Goal: Task Accomplishment & Management: Manage account settings

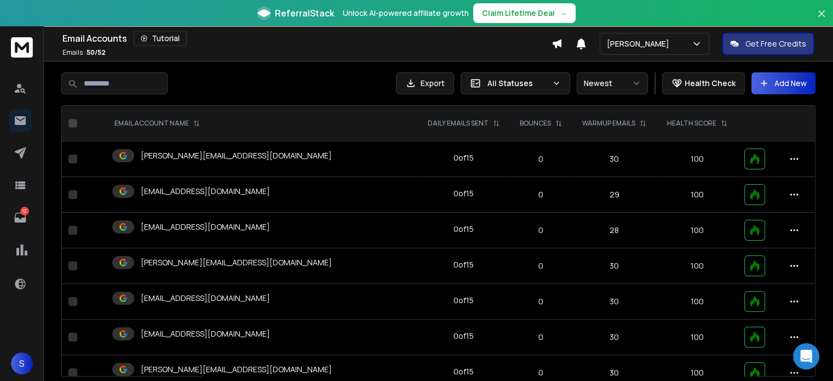
click at [820, 13] on icon "Close banner" at bounding box center [821, 13] width 7 height 7
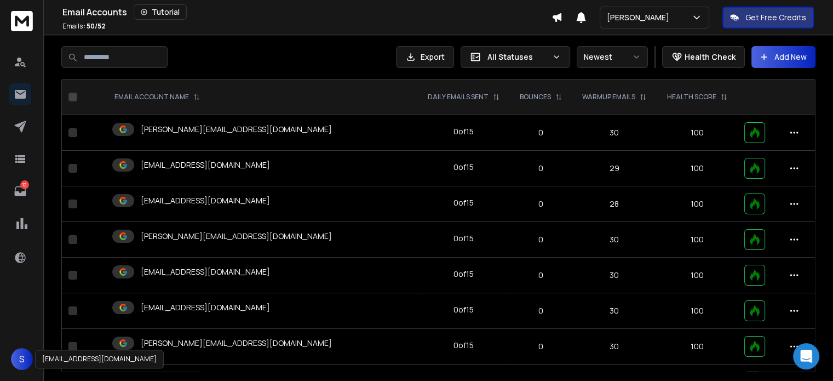
click at [15, 350] on span "S" at bounding box center [22, 359] width 22 height 22
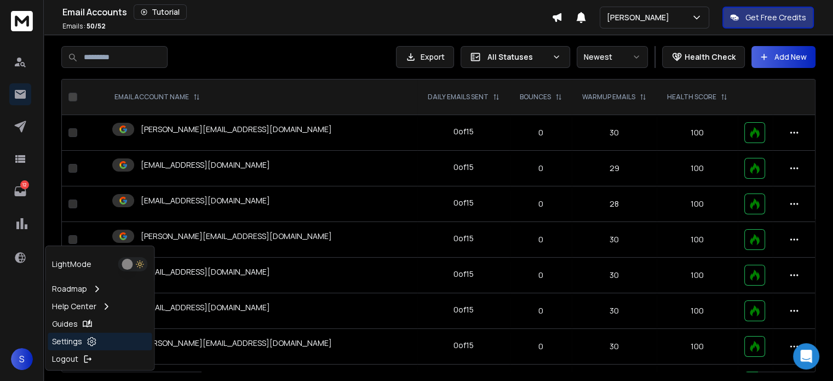
click at [59, 338] on p "Settings" at bounding box center [67, 341] width 30 height 11
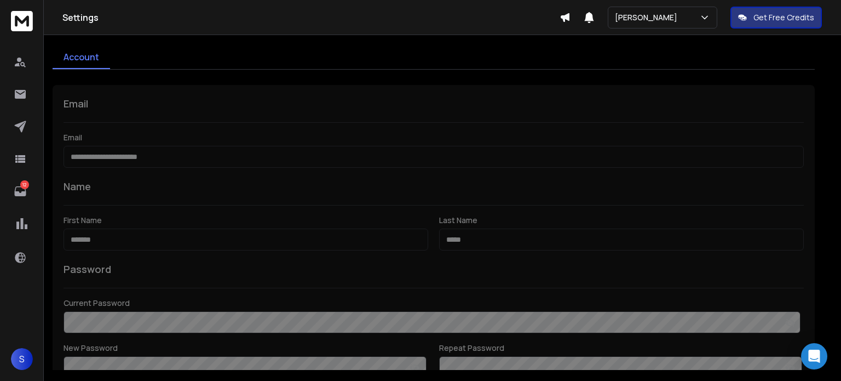
click at [179, 156] on div "**********" at bounding box center [434, 223] width 762 height 276
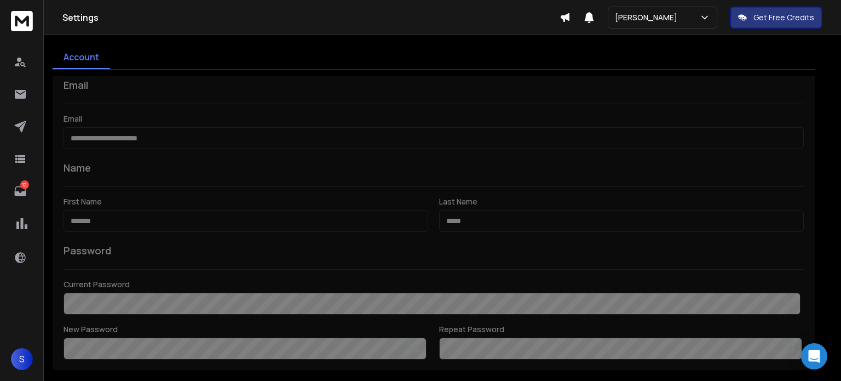
click at [6, 183] on div "12 S" at bounding box center [22, 190] width 44 height 381
click at [20, 191] on icon at bounding box center [20, 191] width 13 height 13
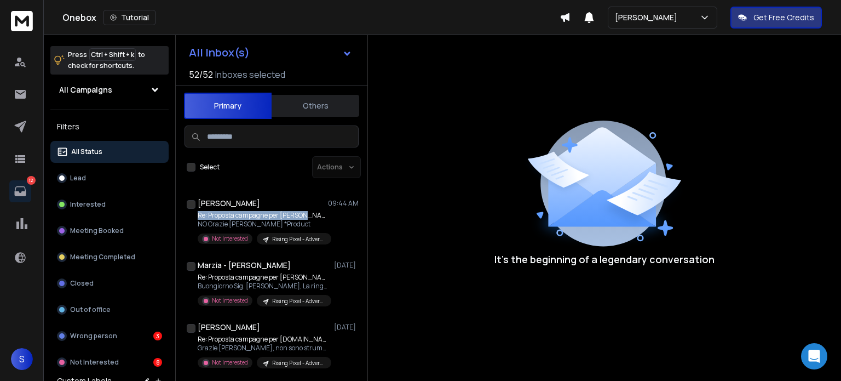
drag, startPoint x: 367, startPoint y: 199, endPoint x: 364, endPoint y: 216, distance: 17.4
click at [364, 216] on div "All Inbox(s) 52 / 52 Inboxes selected Primary Others Select Actions [PERSON_NAM…" at bounding box center [271, 225] width 193 height 381
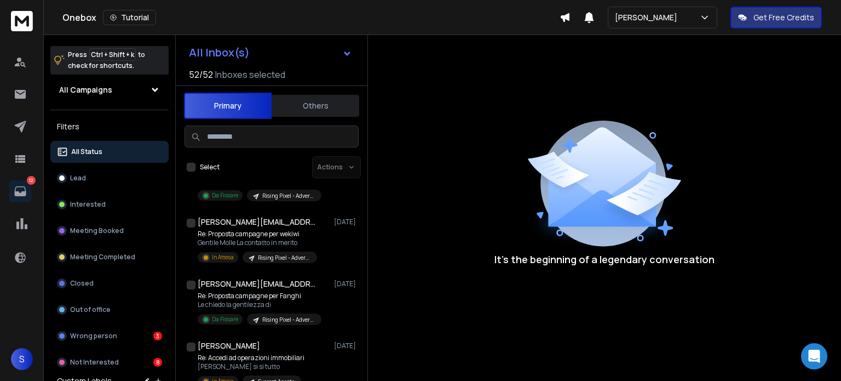
scroll to position [303, 0]
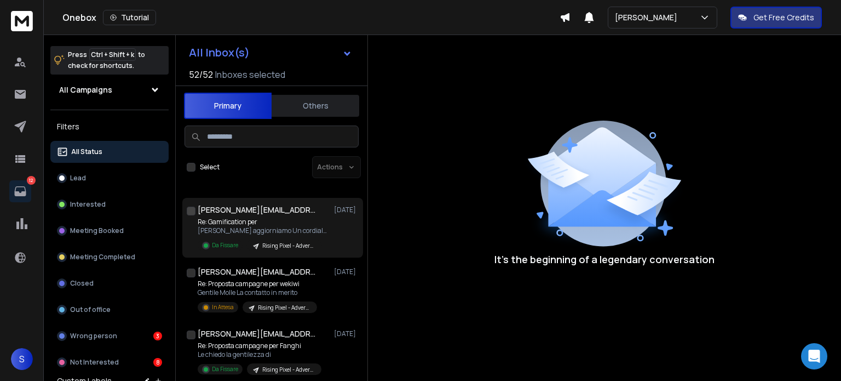
click at [312, 218] on p "Re: Gamification per" at bounding box center [263, 221] width 131 height 9
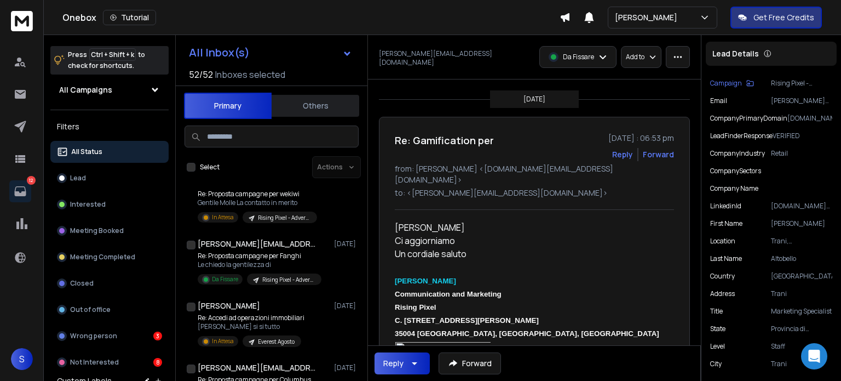
scroll to position [418, 0]
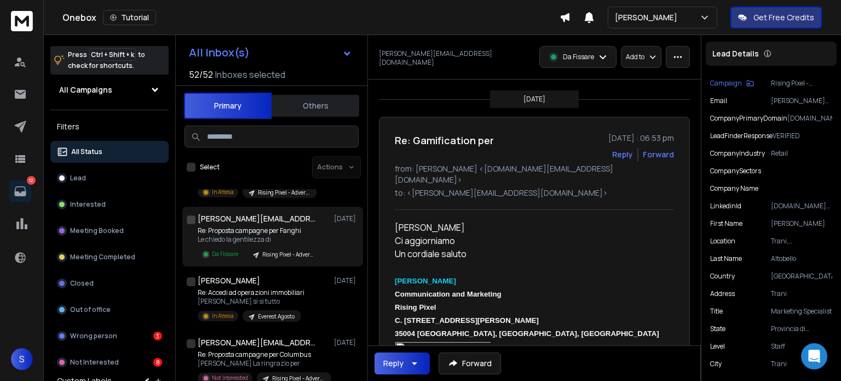
click at [293, 218] on div "[PERSON_NAME][EMAIL_ADDRESS][PERSON_NAME][US_STATE][DOMAIN_NAME] [DATE]" at bounding box center [278, 218] width 161 height 11
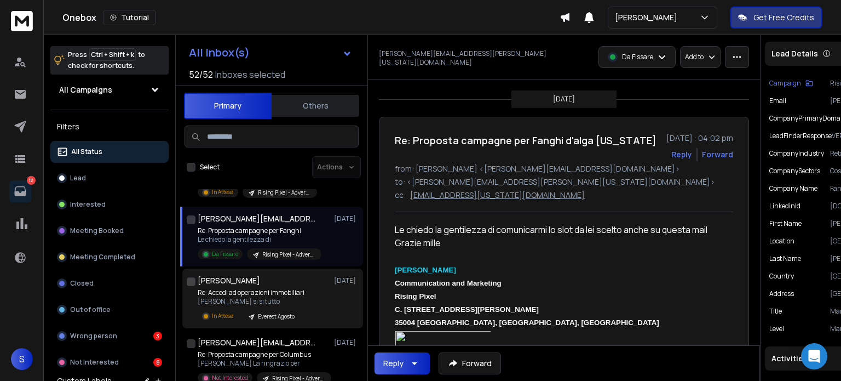
click at [298, 278] on div "[PERSON_NAME] [DATE]" at bounding box center [278, 280] width 161 height 11
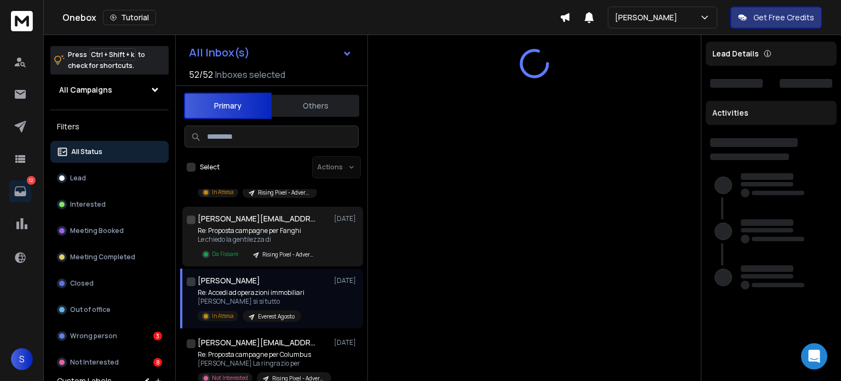
click at [312, 229] on p "Re: Proposta campagne per Fanghi" at bounding box center [260, 230] width 124 height 9
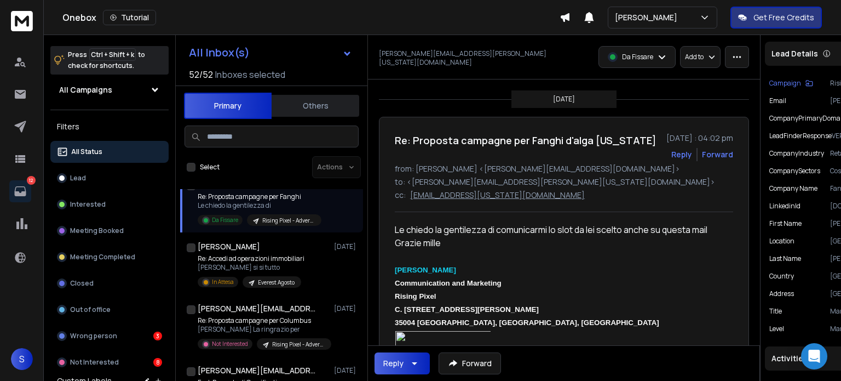
scroll to position [462, 0]
